Goal: Navigation & Orientation: Find specific page/section

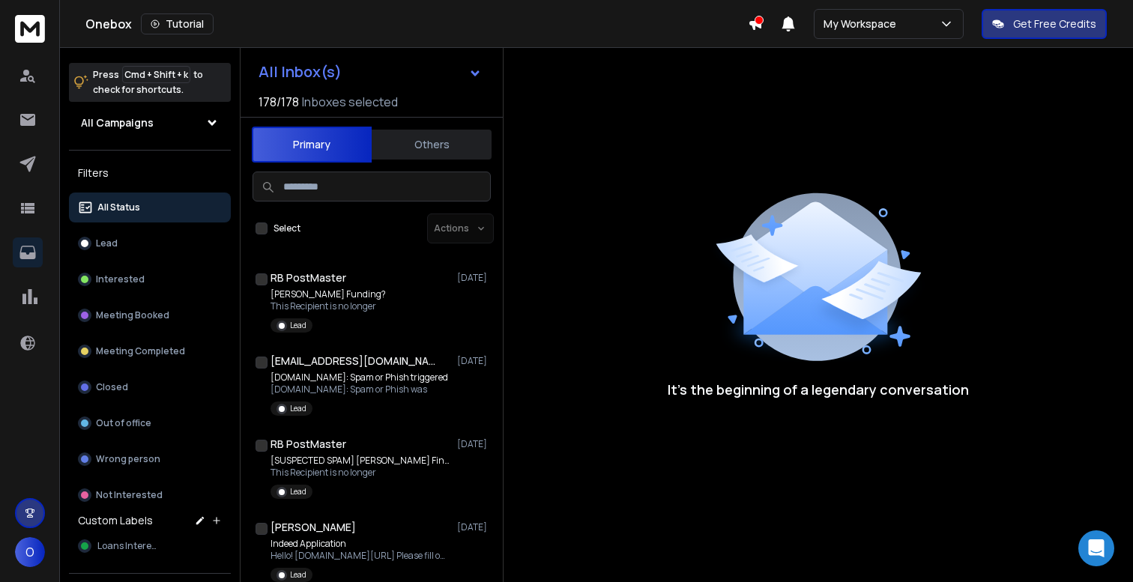
click at [322, 160] on button "Primary" at bounding box center [312, 145] width 120 height 36
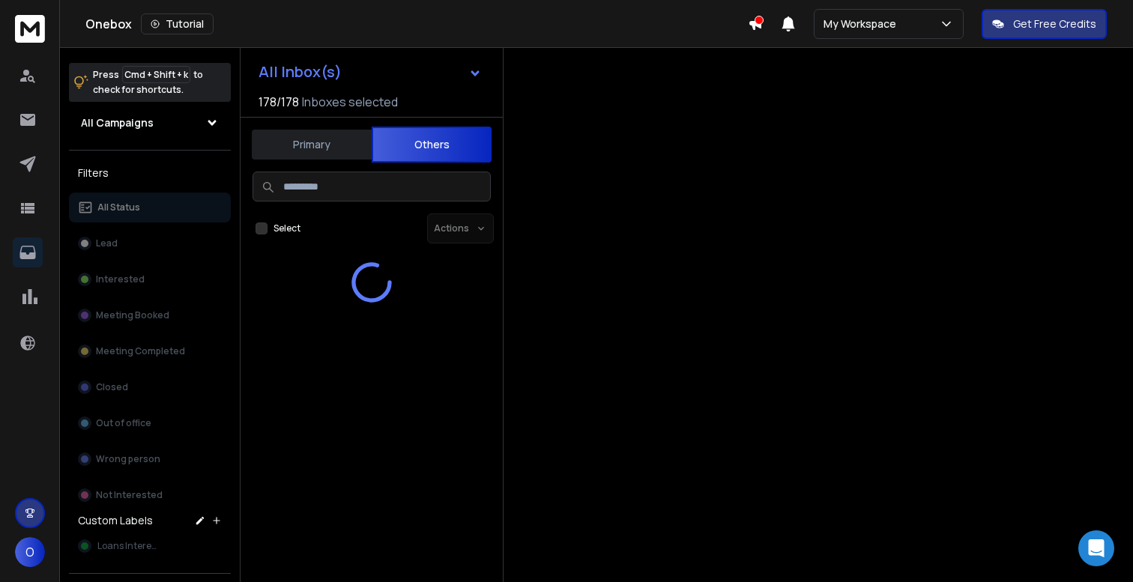
click at [390, 156] on button "Others" at bounding box center [432, 145] width 120 height 36
click at [333, 156] on button "Primary" at bounding box center [312, 144] width 120 height 33
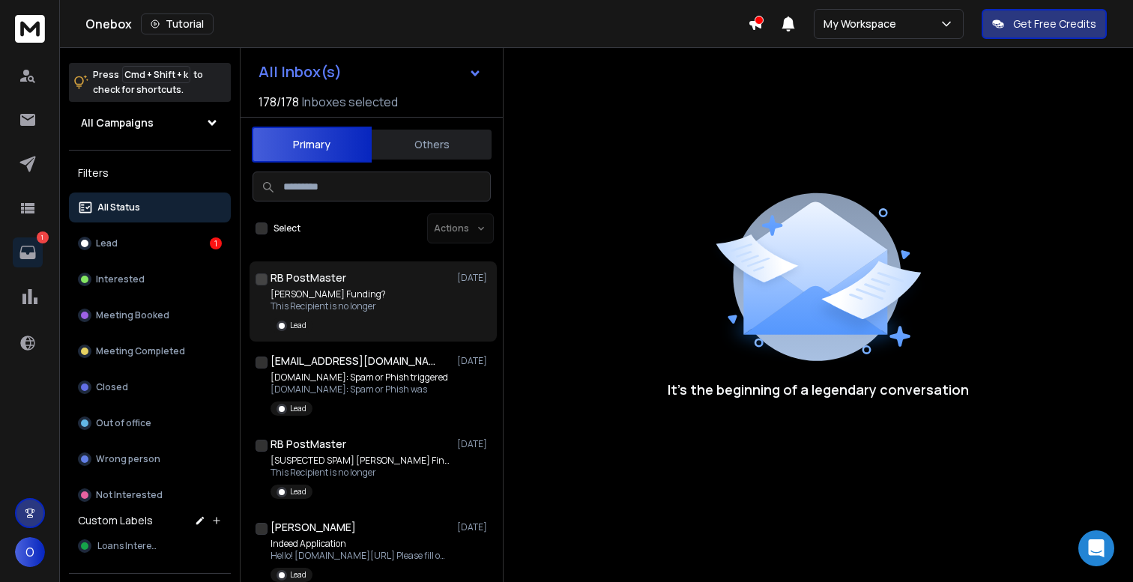
click at [423, 296] on div "[PERSON_NAME] Funding? This Recipient is no longer Lead" at bounding box center [380, 310] width 220 height 44
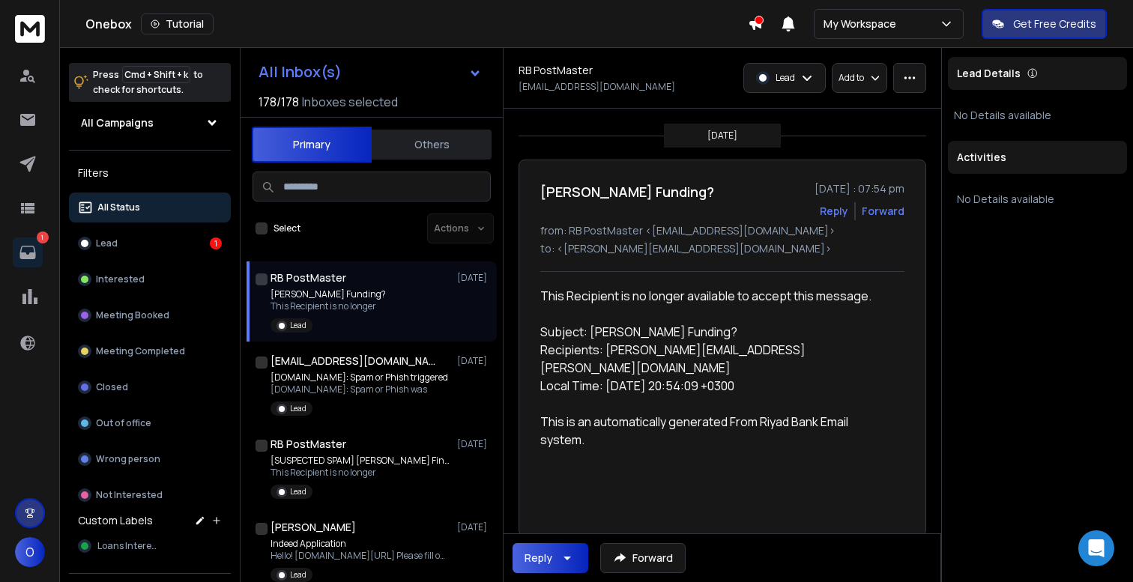
click at [407, 117] on div at bounding box center [372, 117] width 262 height 1
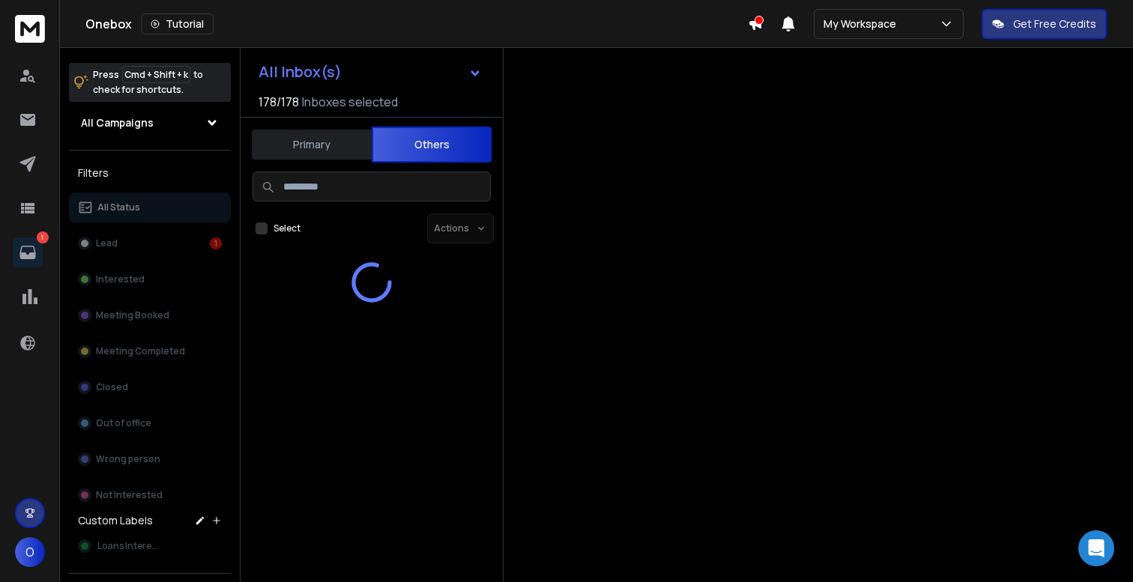
drag, startPoint x: 402, startPoint y: 136, endPoint x: 342, endPoint y: 138, distance: 60.0
click at [342, 139] on div "Primary Others" at bounding box center [372, 145] width 240 height 30
click at [342, 138] on button "Primary" at bounding box center [312, 144] width 120 height 33
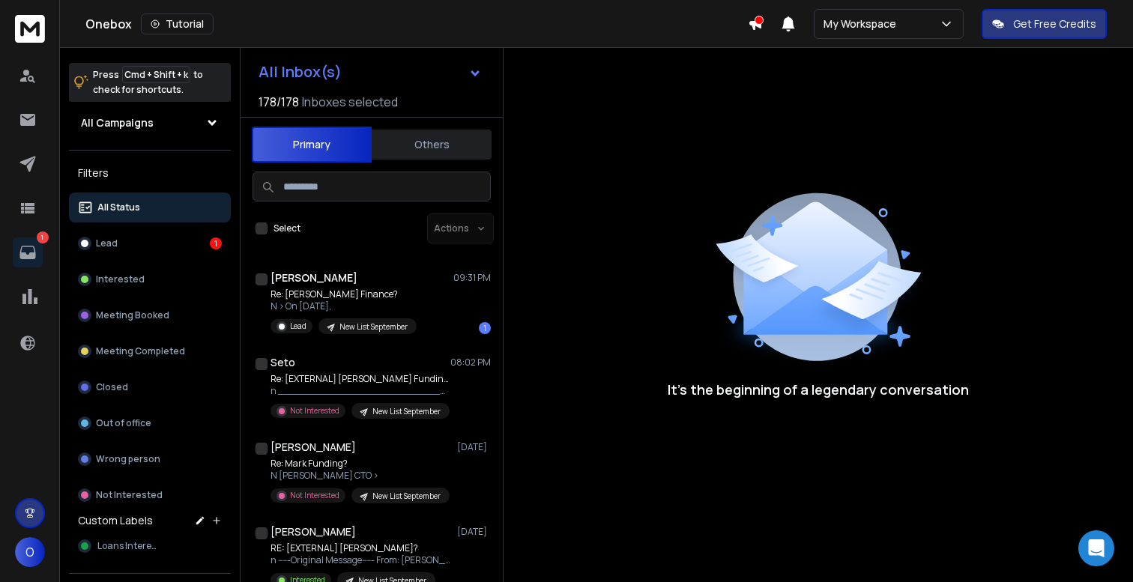
click at [389, 282] on div "[PERSON_NAME] 09:31 PM" at bounding box center [380, 277] width 220 height 15
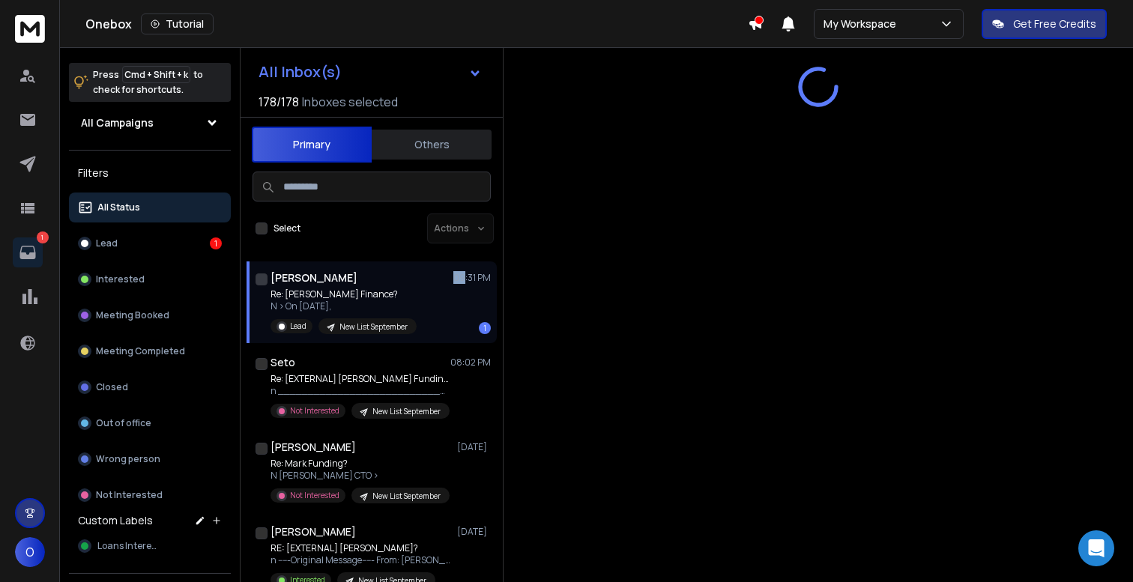
click at [389, 282] on div "[PERSON_NAME] 09:31 PM" at bounding box center [380, 277] width 220 height 15
